Goal: Task Accomplishment & Management: Manage account settings

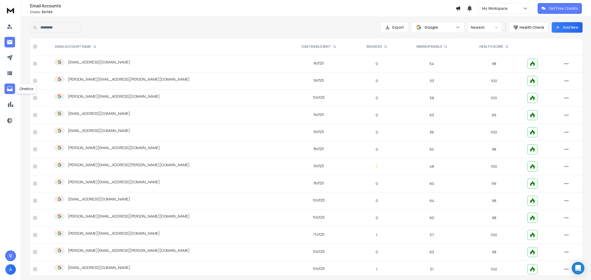
scroll to position [1, 0]
click at [4, 90] on link at bounding box center [9, 89] width 11 height 11
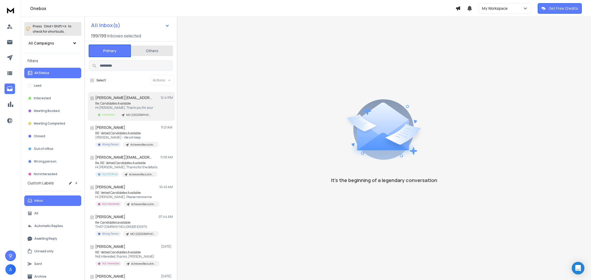
click at [140, 103] on p "Re: Candidates Available" at bounding box center [124, 104] width 59 height 4
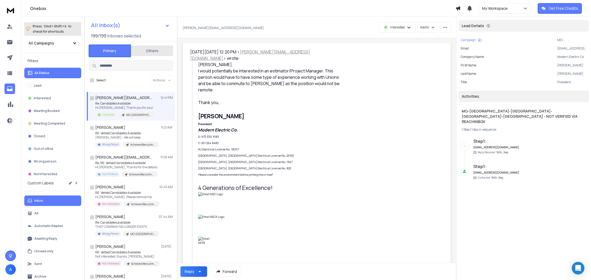
click at [350, 148] on div "Re: Candidates Available 16 September 2025 : 12:41 pm Reply Forward from: Brant…" at bounding box center [316, 195] width 253 height 503
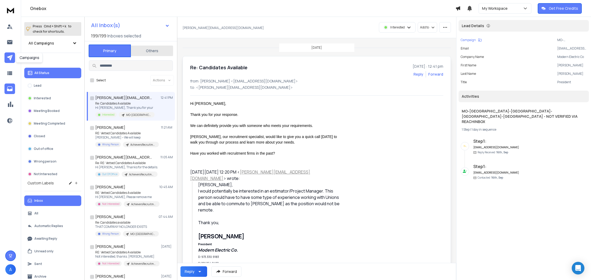
click at [9, 56] on icon at bounding box center [10, 58] width 6 height 6
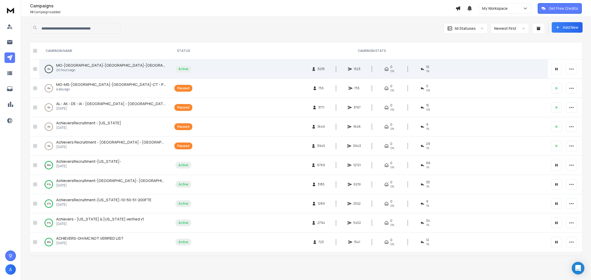
click at [254, 73] on td "3235 1523 0 0% 10 1 %" at bounding box center [371, 69] width 352 height 19
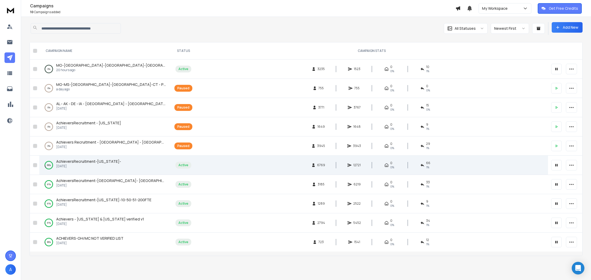
click at [131, 161] on div "89 % AchieversRecruitment-California- 11 days ago" at bounding box center [105, 165] width 121 height 13
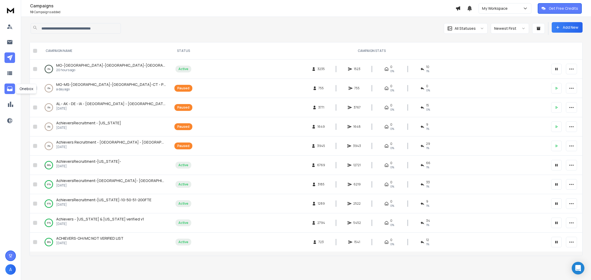
click at [6, 87] on link at bounding box center [9, 89] width 11 height 11
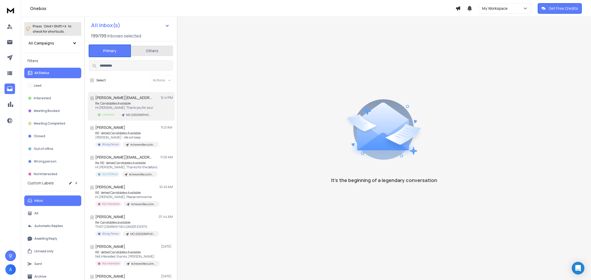
click at [113, 99] on h1 "[PERSON_NAME][EMAIL_ADDRESS][DOMAIN_NAME]" at bounding box center [124, 97] width 58 height 5
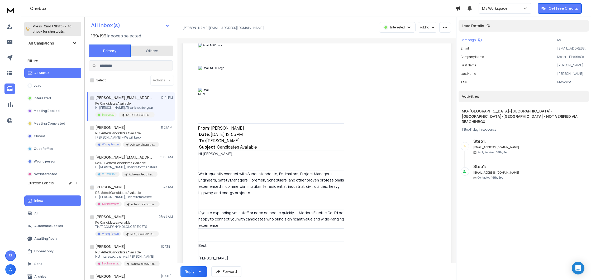
scroll to position [324, 0]
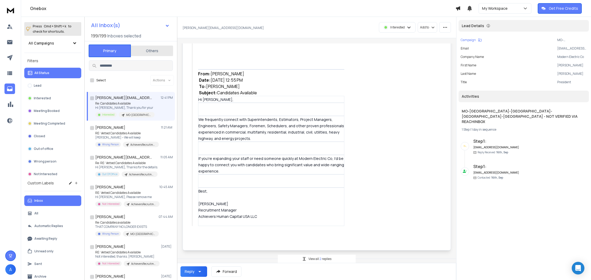
drag, startPoint x: 346, startPoint y: 159, endPoint x: 356, endPoint y: 188, distance: 30.1
click at [115, 128] on h1 "[PERSON_NAME]" at bounding box center [110, 127] width 30 height 5
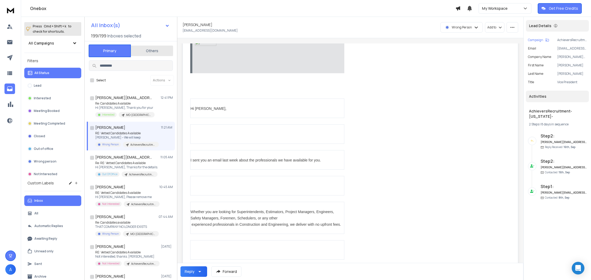
scroll to position [523, 0]
click at [133, 186] on div "Patrick Comerford 10:45 AM" at bounding box center [134, 187] width 78 height 5
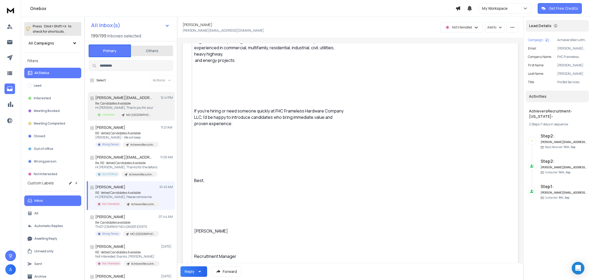
click at [120, 107] on p "Hi [PERSON_NAME], Thank you for your" at bounding box center [124, 108] width 59 height 4
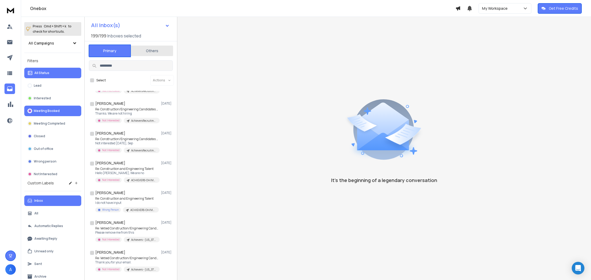
scroll to position [828, 0]
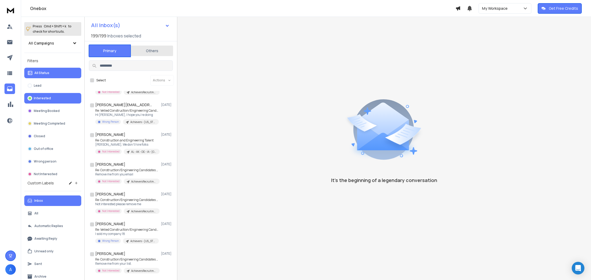
click at [37, 101] on button "Interested" at bounding box center [52, 98] width 57 height 11
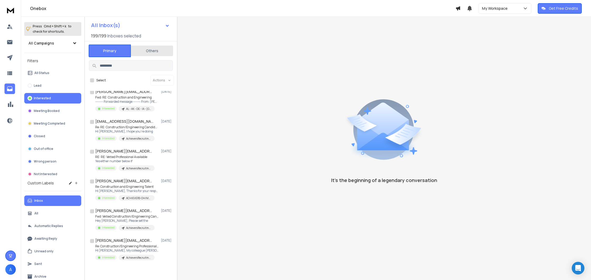
scroll to position [0, 0]
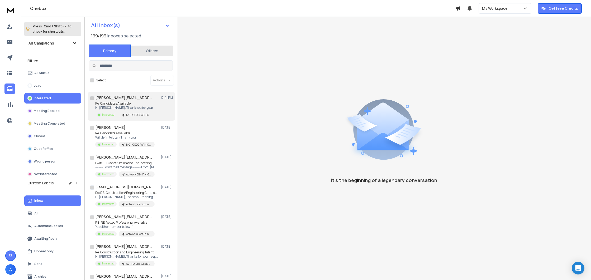
click at [122, 100] on h1 "[PERSON_NAME][EMAIL_ADDRESS][DOMAIN_NAME]" at bounding box center [124, 97] width 58 height 5
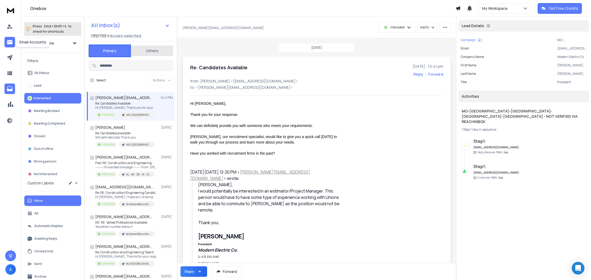
click at [13, 43] on link at bounding box center [9, 42] width 11 height 11
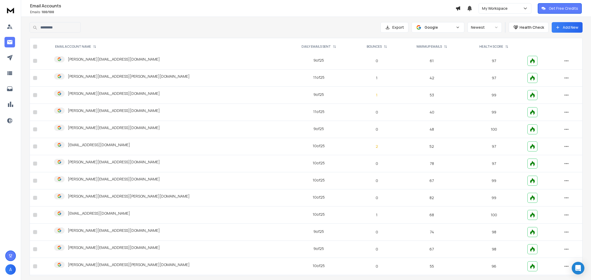
scroll to position [869, 0]
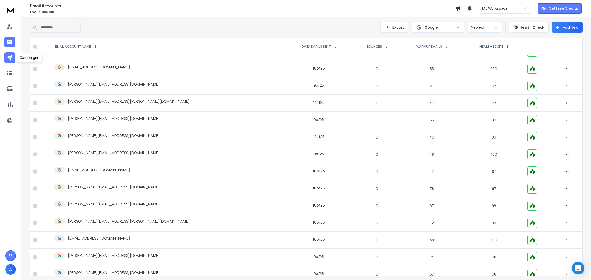
click at [12, 57] on icon at bounding box center [10, 58] width 6 height 6
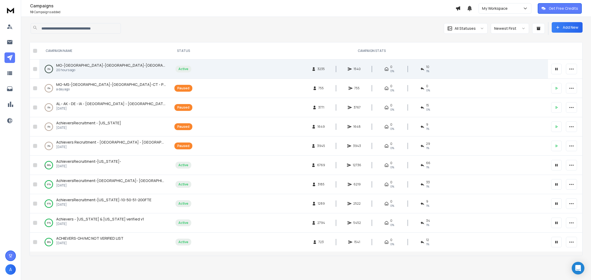
click at [111, 65] on span "MO-[GEOGRAPHIC_DATA]-[GEOGRAPHIC_DATA]-[GEOGRAPHIC_DATA]-[GEOGRAPHIC_DATA] - NO…" at bounding box center [169, 65] width 226 height 5
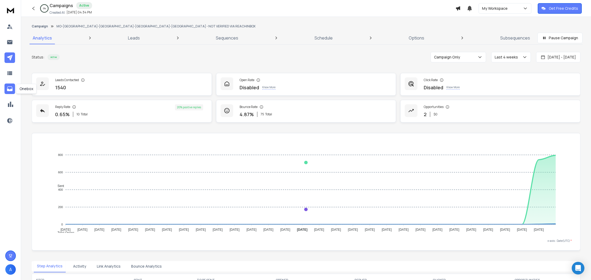
click at [7, 91] on icon at bounding box center [10, 89] width 6 height 6
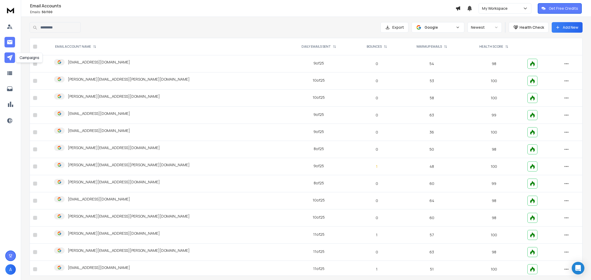
click at [12, 56] on icon at bounding box center [10, 58] width 6 height 6
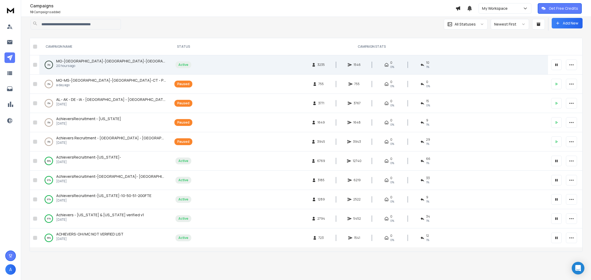
scroll to position [5, 0]
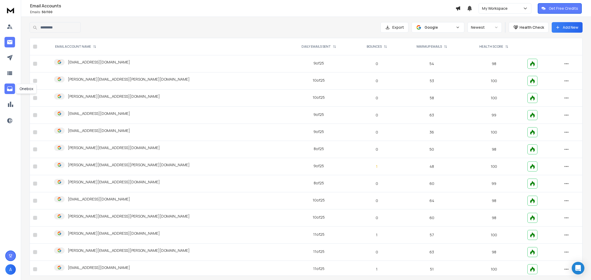
click at [6, 88] on link at bounding box center [9, 89] width 11 height 11
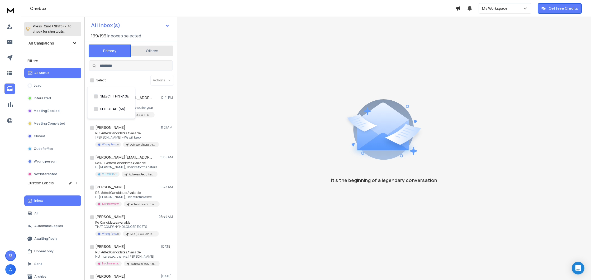
click at [116, 95] on label "SELECT THIS PAGE" at bounding box center [114, 96] width 28 height 4
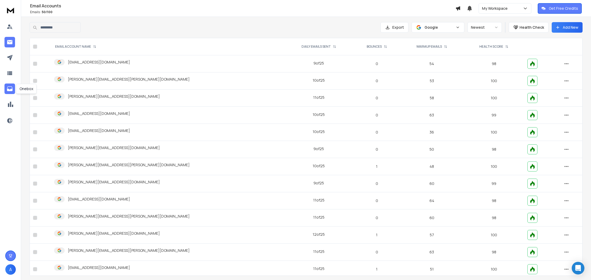
click at [7, 89] on icon at bounding box center [10, 89] width 6 height 6
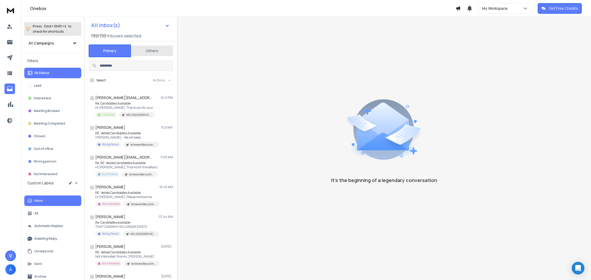
click at [52, 217] on button "All" at bounding box center [52, 213] width 57 height 11
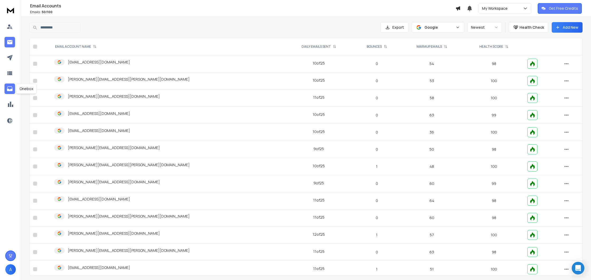
click at [11, 92] on link at bounding box center [9, 89] width 11 height 11
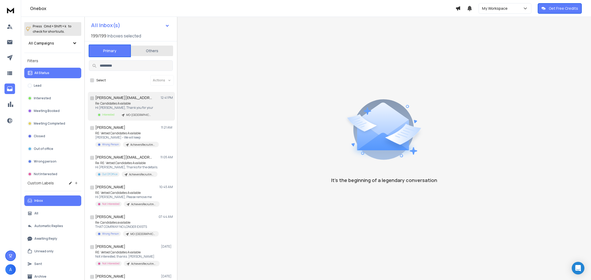
click at [155, 98] on div "[PERSON_NAME][EMAIL_ADDRESS][DOMAIN_NAME] 12:41 PM" at bounding box center [134, 97] width 78 height 5
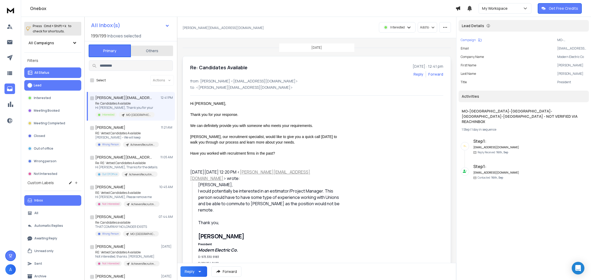
scroll to position [2, 0]
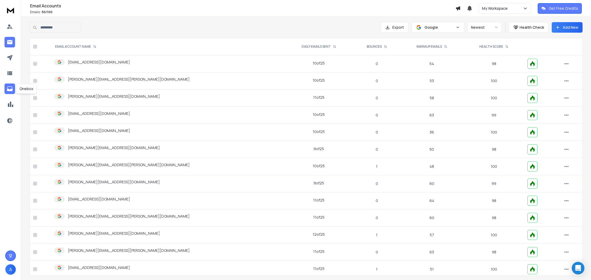
click at [10, 87] on icon at bounding box center [10, 89] width 6 height 6
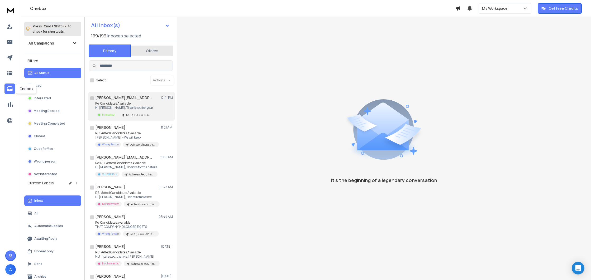
click at [129, 100] on h1 "[PERSON_NAME][EMAIL_ADDRESS][DOMAIN_NAME]" at bounding box center [124, 97] width 58 height 5
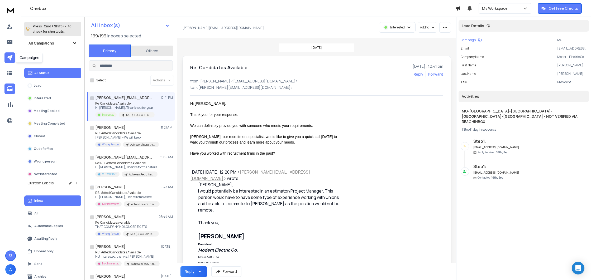
click at [7, 63] on link at bounding box center [9, 57] width 11 height 11
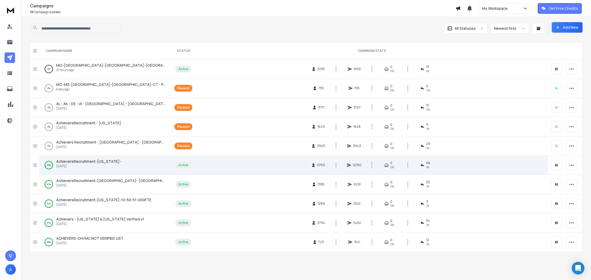
click at [148, 170] on div "90 % AchieversRecruitment-California- 11 days ago" at bounding box center [105, 165] width 121 height 13
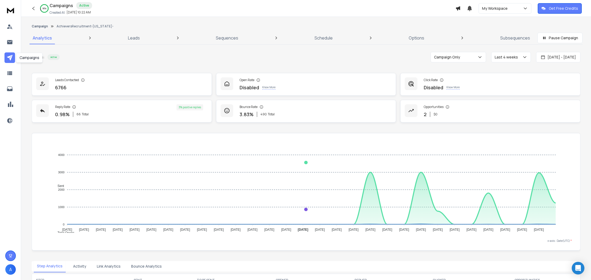
click at [8, 54] on link at bounding box center [9, 57] width 11 height 11
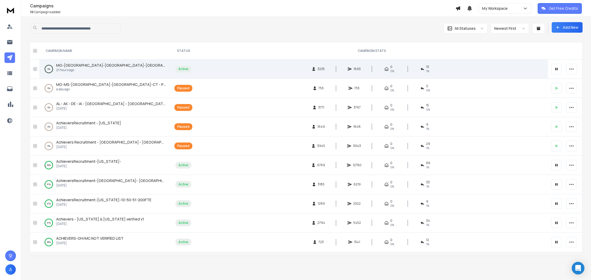
click at [80, 71] on p "21 hours ago" at bounding box center [111, 70] width 110 height 4
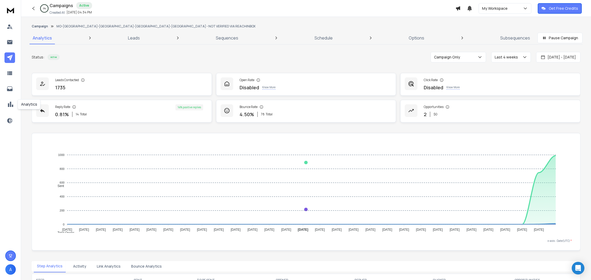
click at [15, 91] on div at bounding box center [10, 90] width 12 height 12
click at [11, 90] on icon at bounding box center [10, 89] width 6 height 5
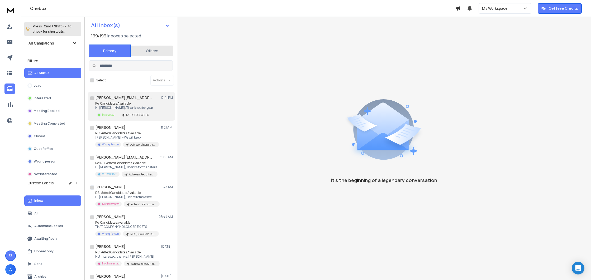
click at [134, 97] on h1 "[PERSON_NAME][EMAIL_ADDRESS][DOMAIN_NAME]" at bounding box center [124, 97] width 58 height 5
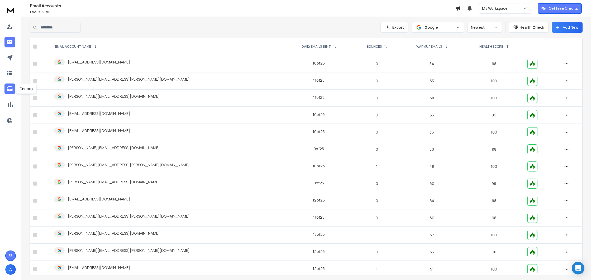
click at [9, 88] on icon at bounding box center [10, 89] width 6 height 6
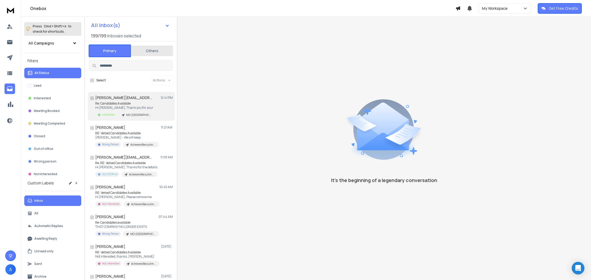
click at [114, 105] on p "Re: Candidates Available" at bounding box center [124, 104] width 59 height 4
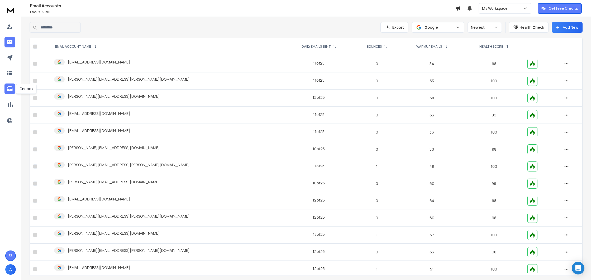
click at [9, 89] on icon at bounding box center [10, 89] width 6 height 6
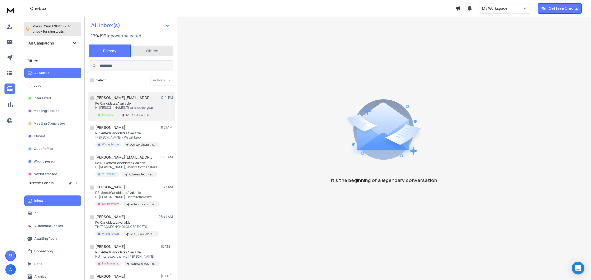
click at [128, 104] on p "Re: Candidates Available" at bounding box center [124, 104] width 59 height 4
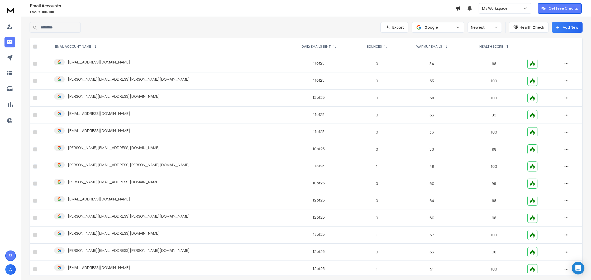
click at [456, 27] on div "Google" at bounding box center [438, 27] width 53 height 11
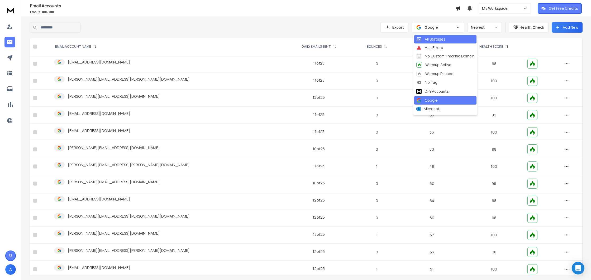
click at [305, 27] on div at bounding box center [204, 27] width 348 height 11
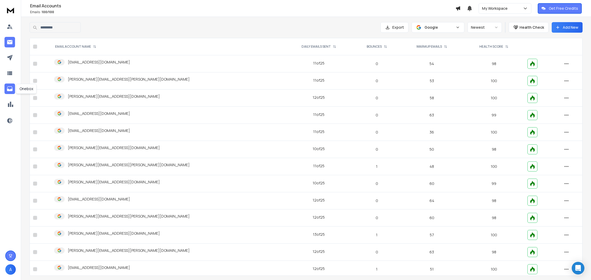
click at [5, 88] on link at bounding box center [9, 89] width 11 height 11
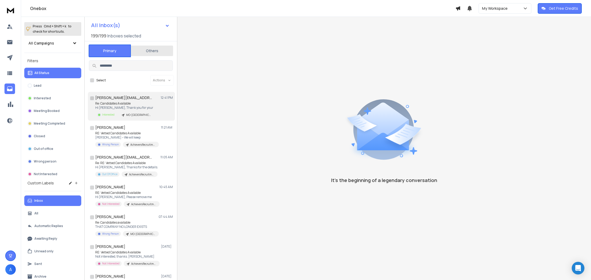
click at [104, 102] on p "Re: Candidates Available" at bounding box center [124, 104] width 59 height 4
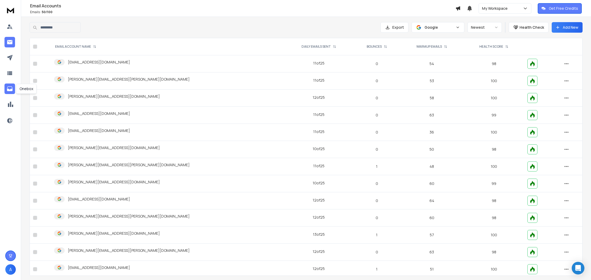
click at [7, 87] on icon at bounding box center [10, 89] width 6 height 5
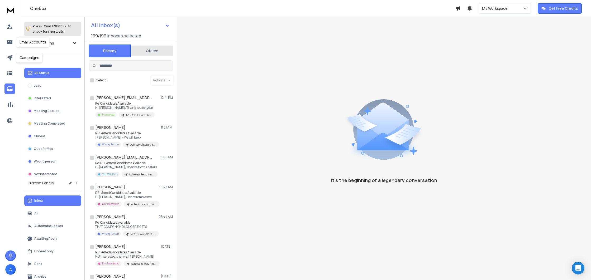
click at [4, 42] on div "A" at bounding box center [10, 140] width 21 height 280
click at [10, 42] on icon at bounding box center [9, 42] width 5 height 4
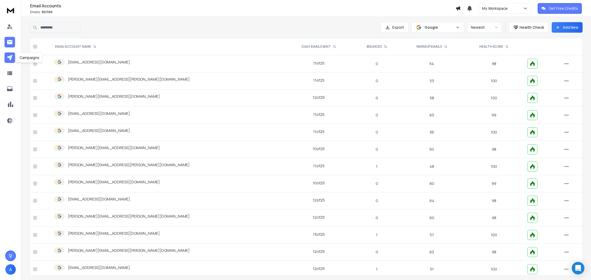
click at [9, 57] on icon at bounding box center [10, 58] width 6 height 6
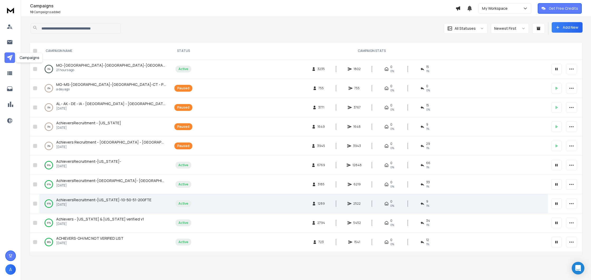
scroll to position [3, 0]
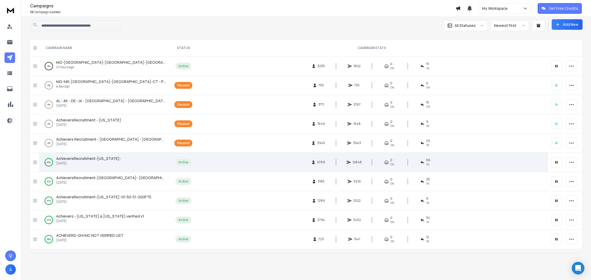
click at [118, 159] on div "91 % AchieversRecruitment-California- 11 days ago" at bounding box center [105, 162] width 121 height 13
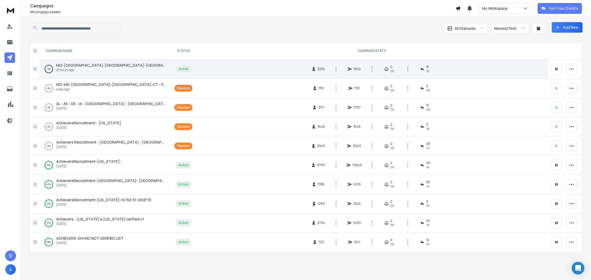
click at [116, 68] on p "21 hours ago" at bounding box center [111, 70] width 110 height 4
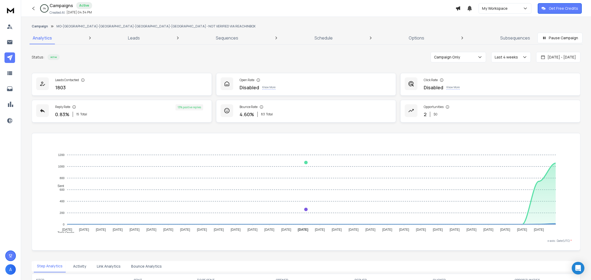
scroll to position [1, 0]
click at [6, 40] on link at bounding box center [9, 42] width 11 height 11
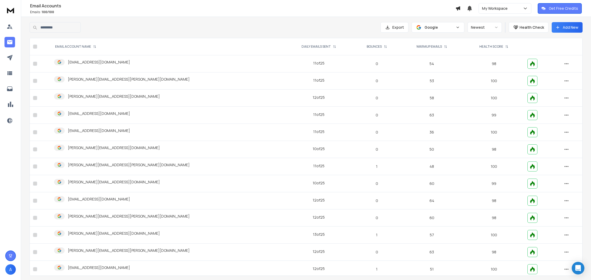
click at [12, 6] on img at bounding box center [10, 10] width 11 height 10
click at [13, 84] on link at bounding box center [9, 89] width 11 height 11
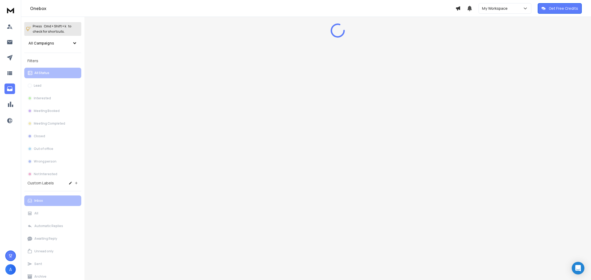
click at [55, 216] on div "Inbox All Automatic Replies Awaiting Reply Unread only Sent Archive" at bounding box center [52, 239] width 57 height 87
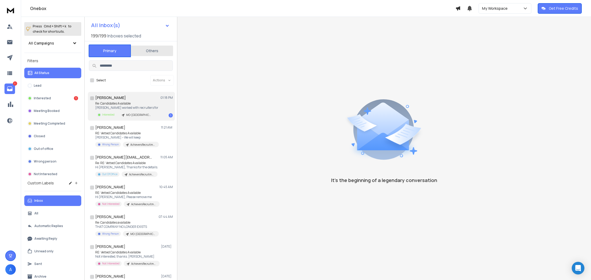
click at [123, 104] on p "Re: Candidates Available" at bounding box center [126, 104] width 63 height 4
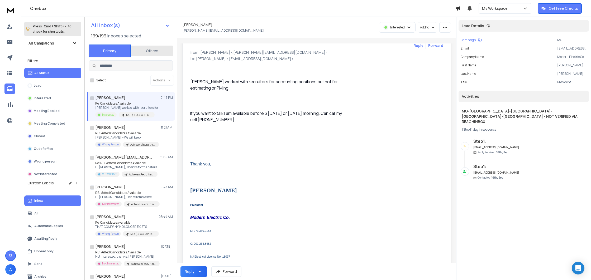
scroll to position [29, 0]
click at [115, 0] on div "Onebox My Workspace Get Free Credits" at bounding box center [295, 8] width 591 height 17
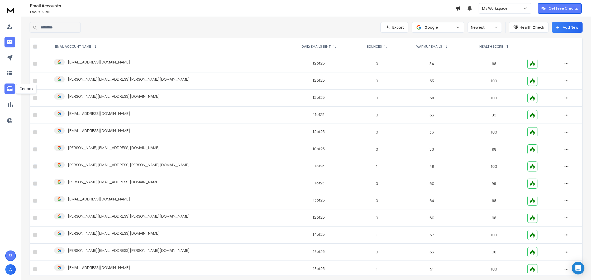
click at [8, 89] on icon at bounding box center [10, 89] width 6 height 5
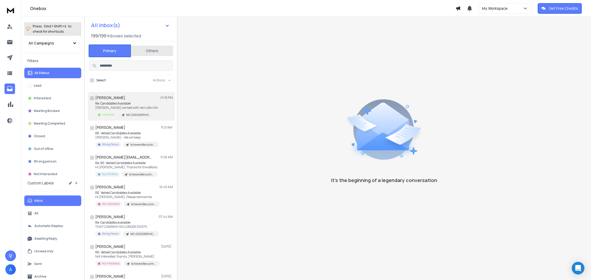
click at [126, 96] on div "[PERSON_NAME] 01:18 PM" at bounding box center [134, 97] width 78 height 5
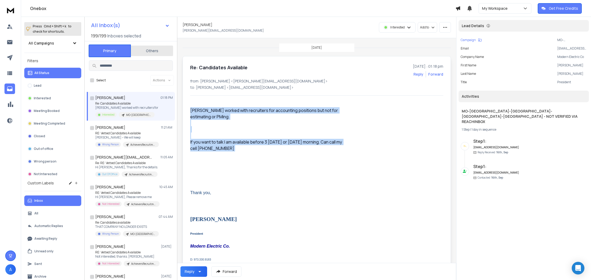
drag, startPoint x: 186, startPoint y: 109, endPoint x: 300, endPoint y: 156, distance: 123.5
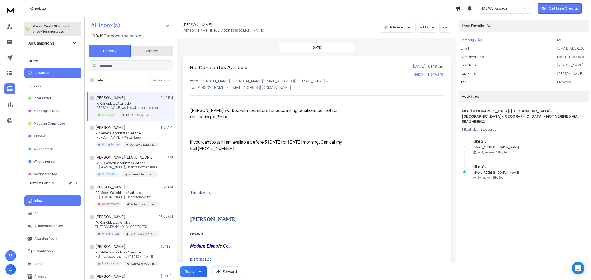
click at [265, 145] on span "If you want to talk I am available before 3 today or tomorrow morning. Can call…" at bounding box center [266, 145] width 152 height 12
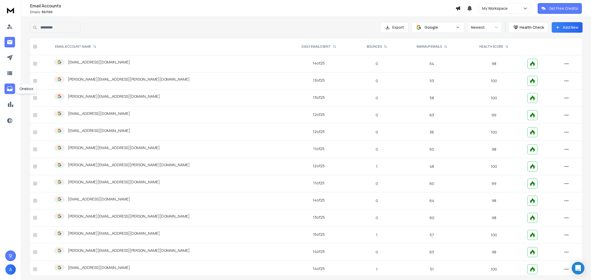
click at [11, 89] on icon at bounding box center [10, 89] width 6 height 5
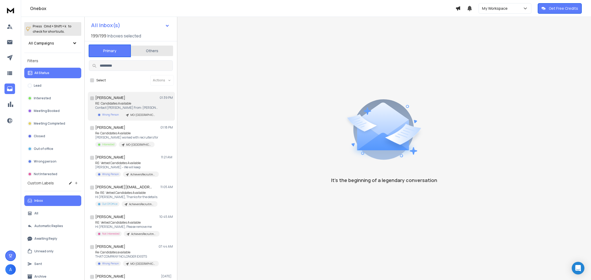
click at [108, 107] on p "Contact HR Todd From: Brant" at bounding box center [126, 108] width 63 height 4
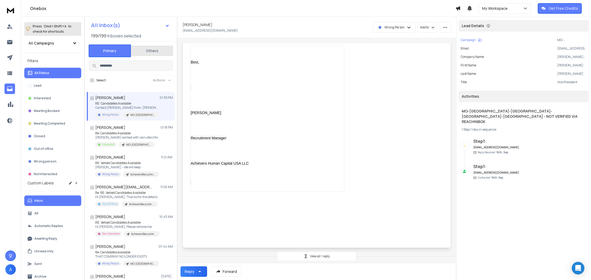
scroll to position [511, 0]
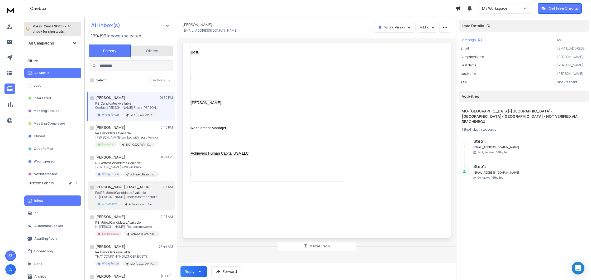
click at [112, 193] on p "Re: RE: Vetted Candidates Available" at bounding box center [126, 193] width 63 height 4
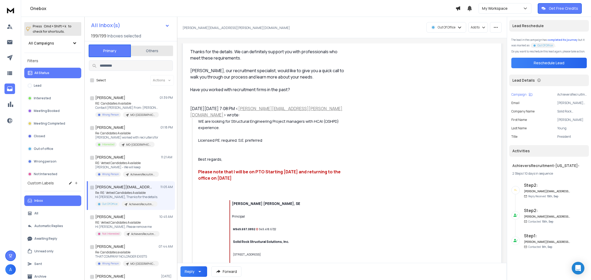
scroll to position [0, 0]
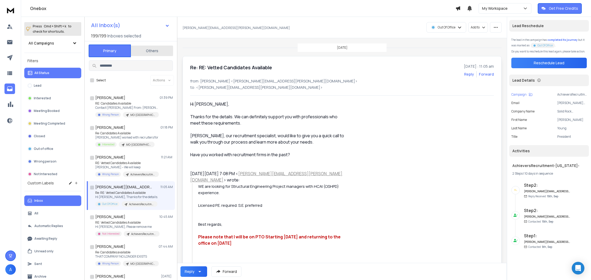
click at [444, 28] on p "Out Of Office" at bounding box center [447, 27] width 18 height 4
click at [443, 47] on p "Interested" at bounding box center [445, 47] width 19 height 5
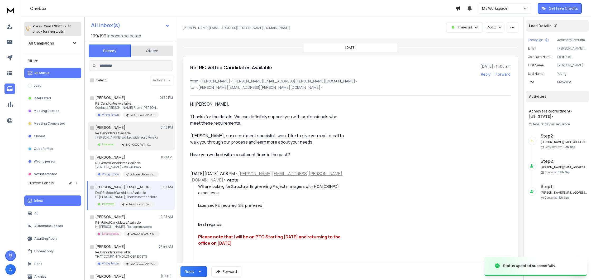
click at [120, 124] on div "Jamie B. Golub 01:18 PM Re: Candidates Available Ive worked with recruiters for…" at bounding box center [131, 136] width 87 height 29
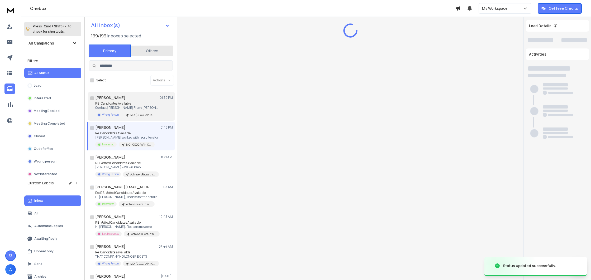
click at [133, 94] on div "Todd Welz 01:39 PM RE: Candidates Available Contact HR Todd From: Brant Wrong P…" at bounding box center [131, 106] width 87 height 29
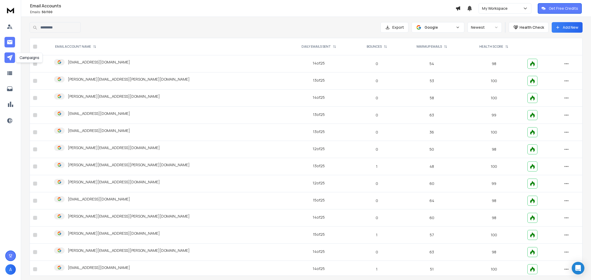
click at [14, 58] on link at bounding box center [9, 57] width 11 height 11
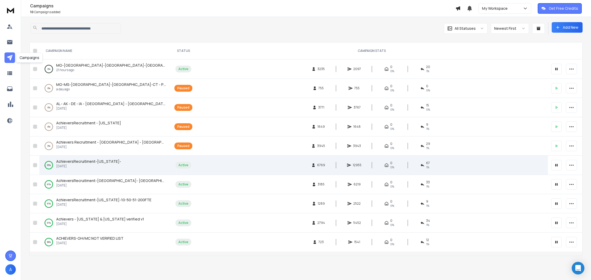
click at [90, 157] on td "93 % AchieversRecruitment-[US_STATE]- [DATE]" at bounding box center [105, 165] width 132 height 19
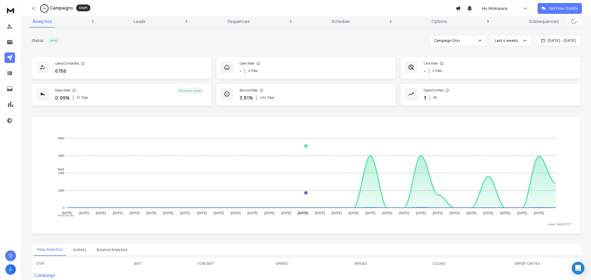
scroll to position [9, 0]
click at [7, 82] on div at bounding box center [10, 74] width 12 height 107
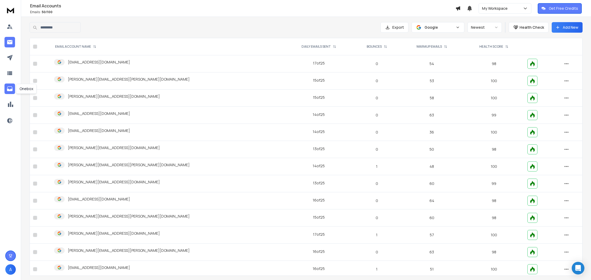
click at [11, 93] on link at bounding box center [9, 89] width 11 height 11
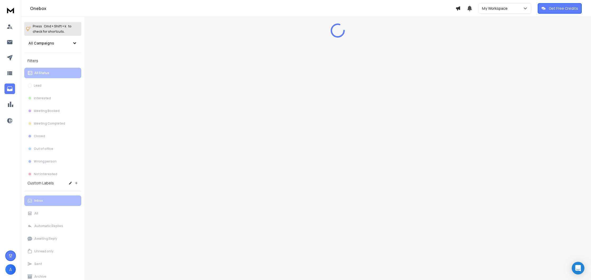
scroll to position [10, 0]
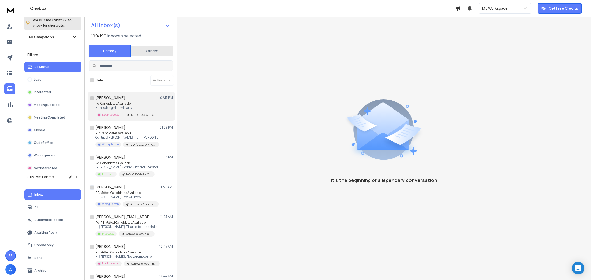
click at [141, 102] on p "Re: Candidates Available" at bounding box center [126, 104] width 63 height 4
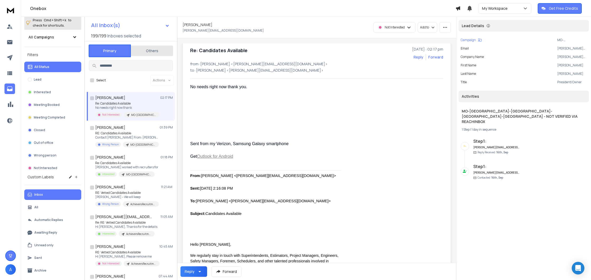
scroll to position [20, 0]
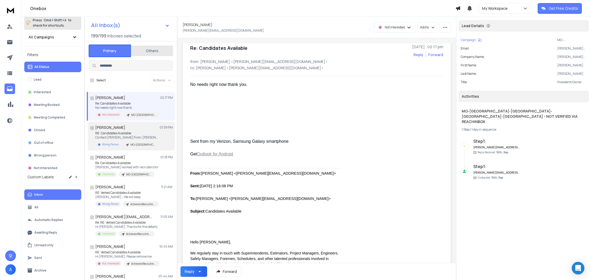
click at [122, 127] on div "Todd Welz 01:39 PM" at bounding box center [134, 127] width 78 height 5
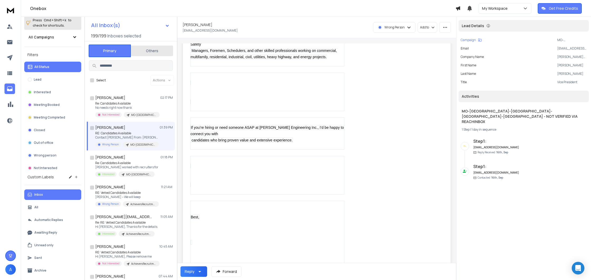
scroll to position [350, 0]
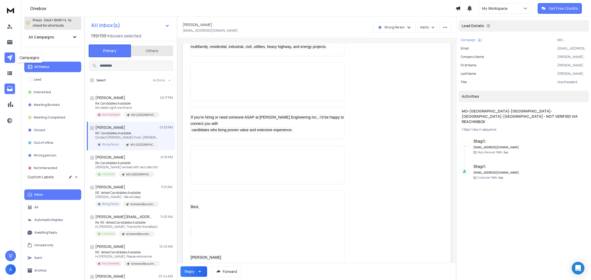
click at [8, 60] on icon at bounding box center [10, 58] width 6 height 6
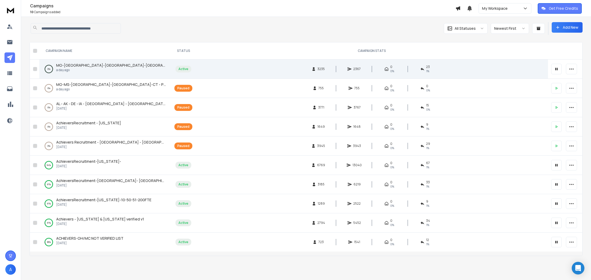
click at [159, 69] on div "0 % MO-MS-TN-NJ-CT - NOT VERIFIED VIA REACHINBOX a day ago" at bounding box center [105, 69] width 121 height 13
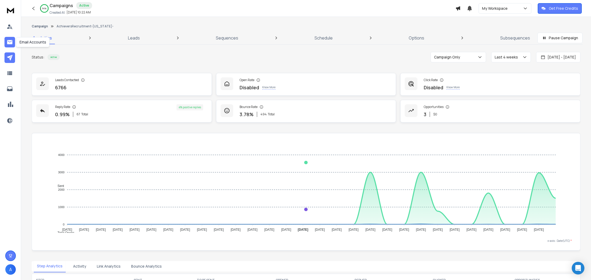
click at [9, 39] on icon at bounding box center [10, 42] width 6 height 6
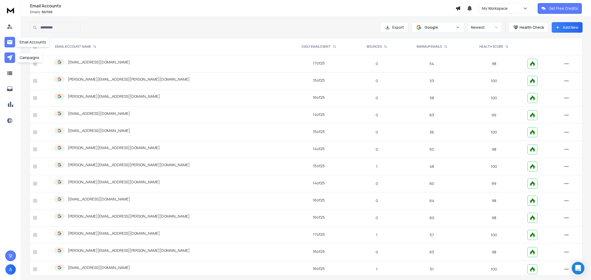
click at [10, 55] on icon at bounding box center [10, 58] width 6 height 6
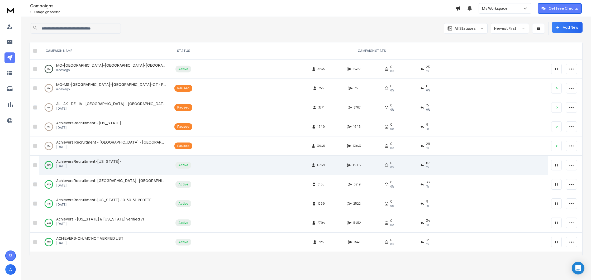
click at [156, 167] on div "94 % AchieversRecruitment-[US_STATE]- [DATE]" at bounding box center [105, 165] width 121 height 13
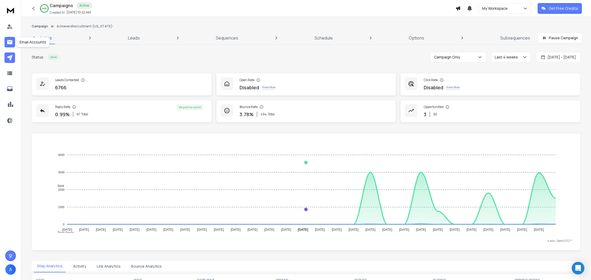
click at [11, 41] on icon at bounding box center [10, 42] width 6 height 6
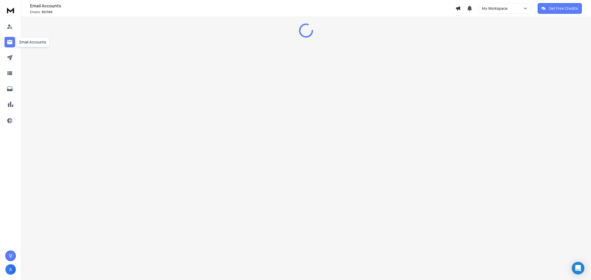
scroll to position [1, 0]
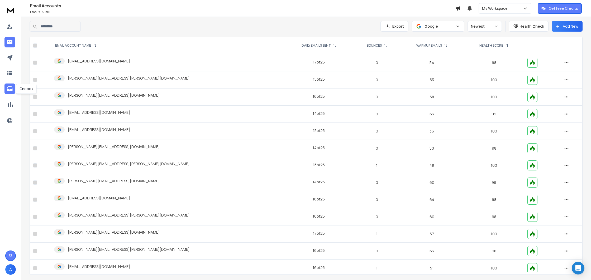
click at [6, 90] on link at bounding box center [9, 89] width 11 height 11
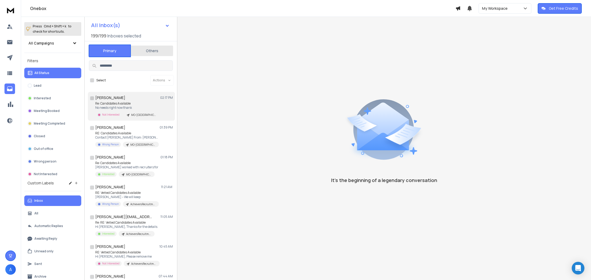
click at [119, 93] on div "[PERSON_NAME] 02:17 PM Re: Candidates Available No needs right now thank Not In…" at bounding box center [131, 106] width 87 height 29
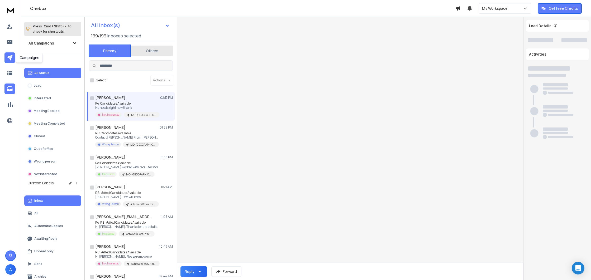
click at [14, 58] on link at bounding box center [9, 57] width 11 height 11
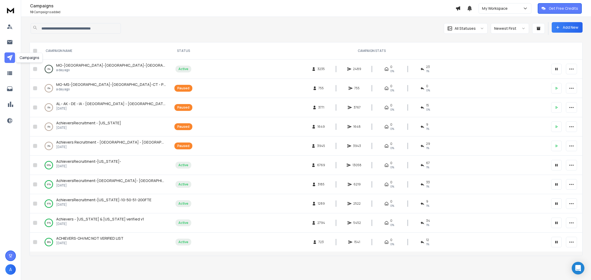
click at [6, 57] on link at bounding box center [9, 57] width 11 height 11
click at [13, 87] on link at bounding box center [9, 89] width 11 height 11
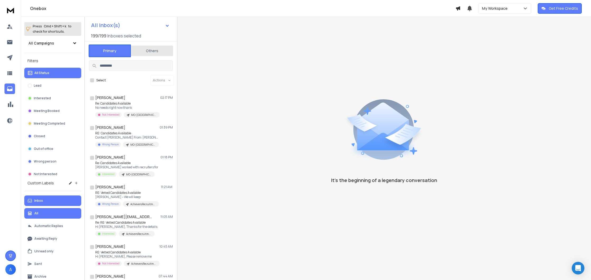
click at [50, 217] on button "All" at bounding box center [52, 213] width 57 height 11
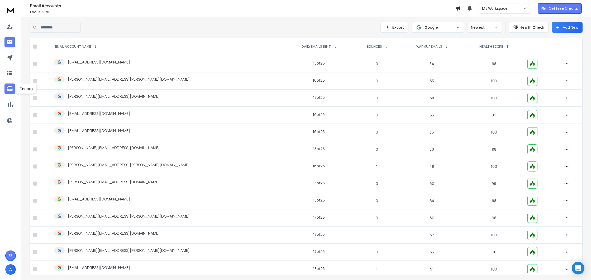
click at [12, 86] on icon at bounding box center [10, 89] width 6 height 6
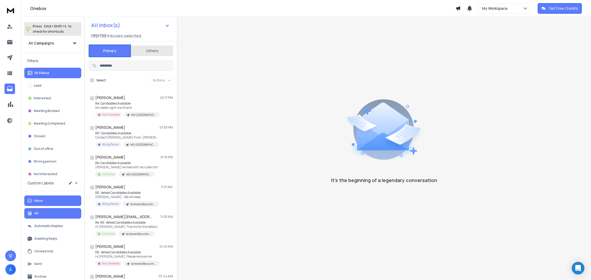
click at [40, 211] on button "All" at bounding box center [52, 213] width 57 height 11
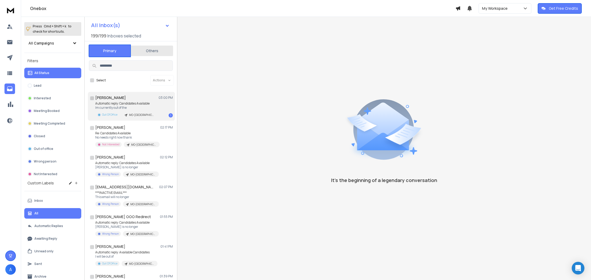
click at [126, 101] on div "[PERSON_NAME] 03:00 PM Automatic reply: Candidates Available Im currently out o…" at bounding box center [134, 106] width 78 height 22
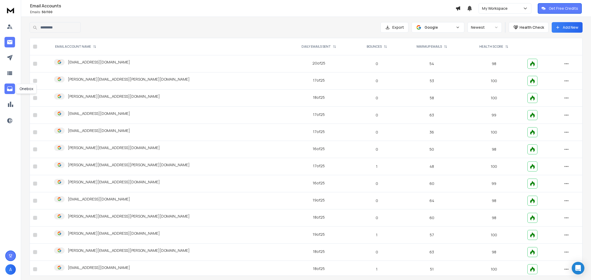
click at [10, 92] on icon at bounding box center [10, 89] width 6 height 6
click at [7, 93] on link at bounding box center [9, 89] width 11 height 11
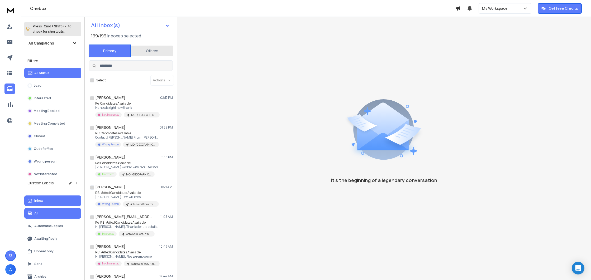
click at [55, 216] on button "All" at bounding box center [52, 213] width 57 height 11
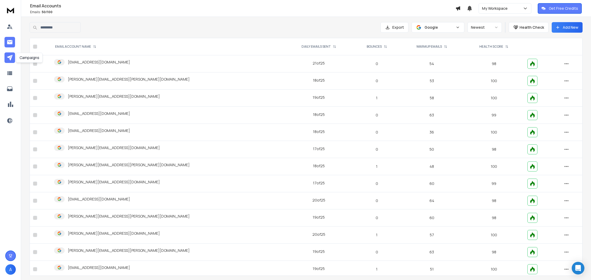
click at [12, 55] on icon at bounding box center [10, 58] width 6 height 6
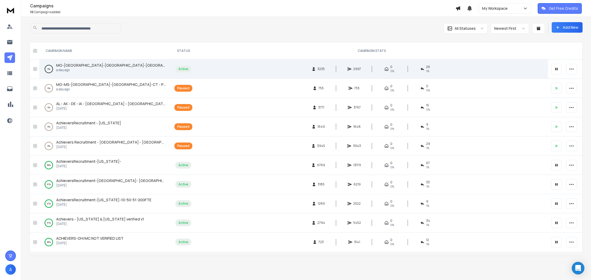
click at [105, 63] on link "MO-[GEOGRAPHIC_DATA]-[GEOGRAPHIC_DATA]-[GEOGRAPHIC_DATA]-[GEOGRAPHIC_DATA] - NO…" at bounding box center [111, 65] width 110 height 5
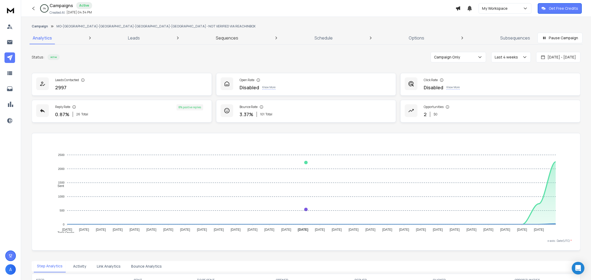
click at [226, 30] on div "Campaign [GEOGRAPHIC_DATA]-[GEOGRAPHIC_DATA]-[GEOGRAPHIC_DATA]-[GEOGRAPHIC_DATA…" at bounding box center [306, 26] width 553 height 8
click at [226, 38] on p "Sequences" at bounding box center [227, 38] width 22 height 6
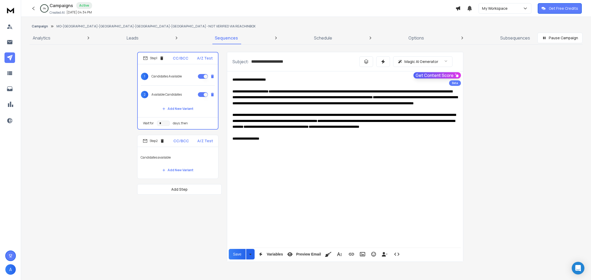
click at [183, 156] on p "Candidates available" at bounding box center [178, 157] width 74 height 15
type input "**********"
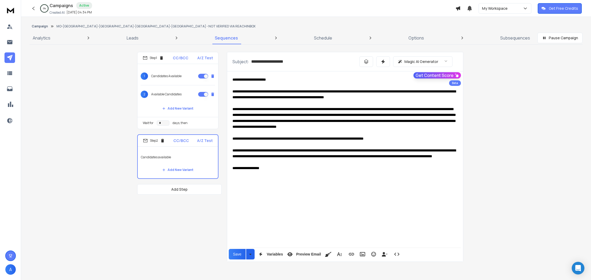
click at [13, 9] on img at bounding box center [10, 10] width 11 height 10
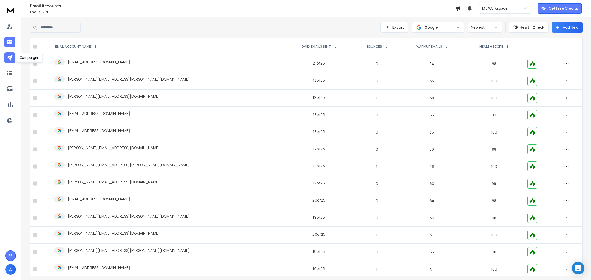
click at [8, 58] on icon at bounding box center [10, 58] width 6 height 6
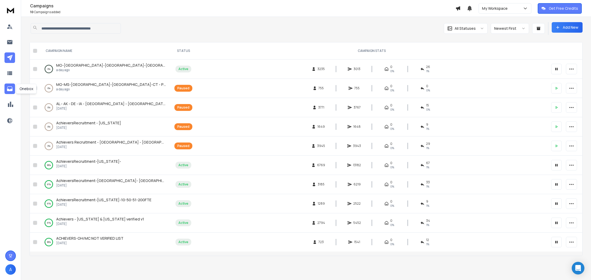
click at [13, 87] on link at bounding box center [9, 89] width 11 height 11
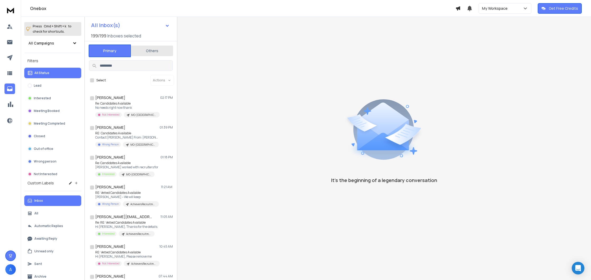
click at [51, 214] on button "All" at bounding box center [52, 213] width 57 height 11
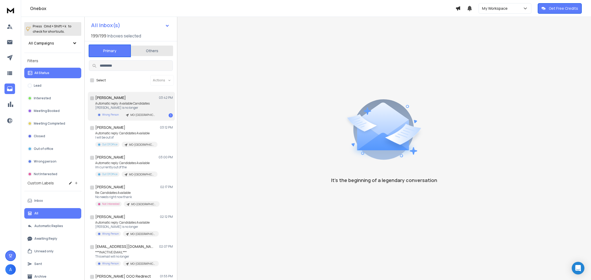
click at [156, 105] on p "Automatic reply: Available Candidates" at bounding box center [126, 104] width 63 height 4
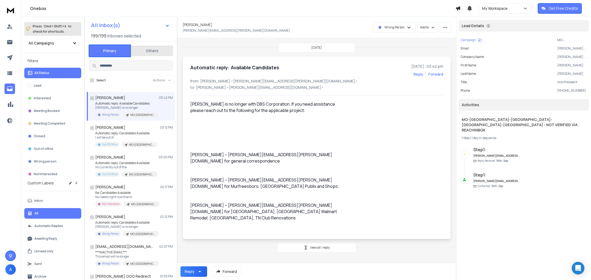
scroll to position [20, 0]
